Goal: Navigation & Orientation: Find specific page/section

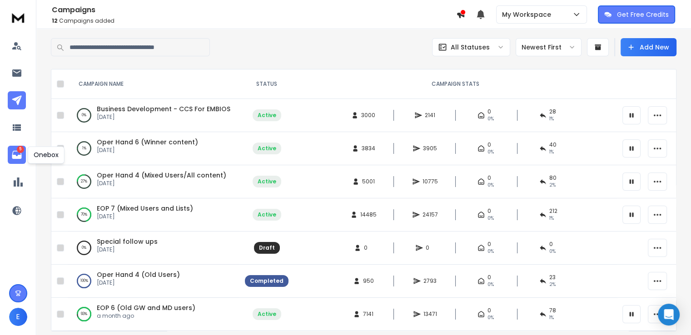
click at [17, 147] on p "5" at bounding box center [20, 149] width 7 height 7
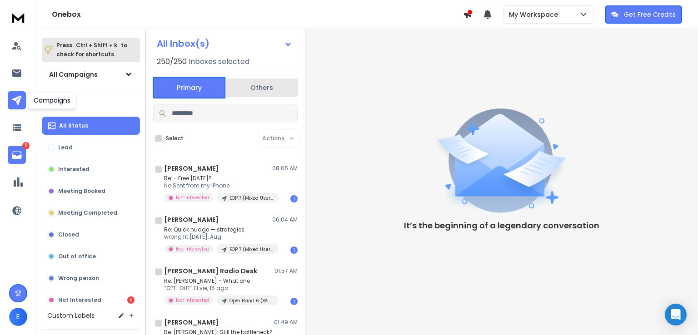
click at [20, 98] on icon at bounding box center [17, 100] width 10 height 10
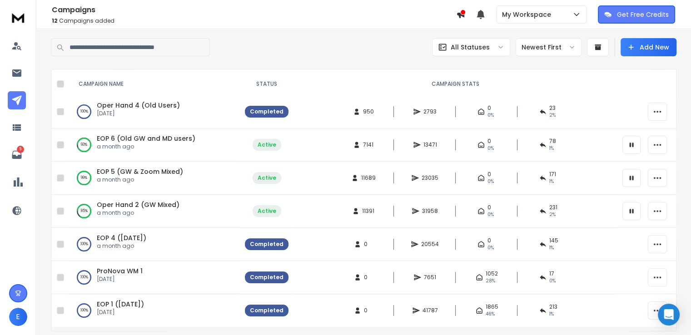
scroll to position [171, 0]
